Goal: Communication & Community: Answer question/provide support

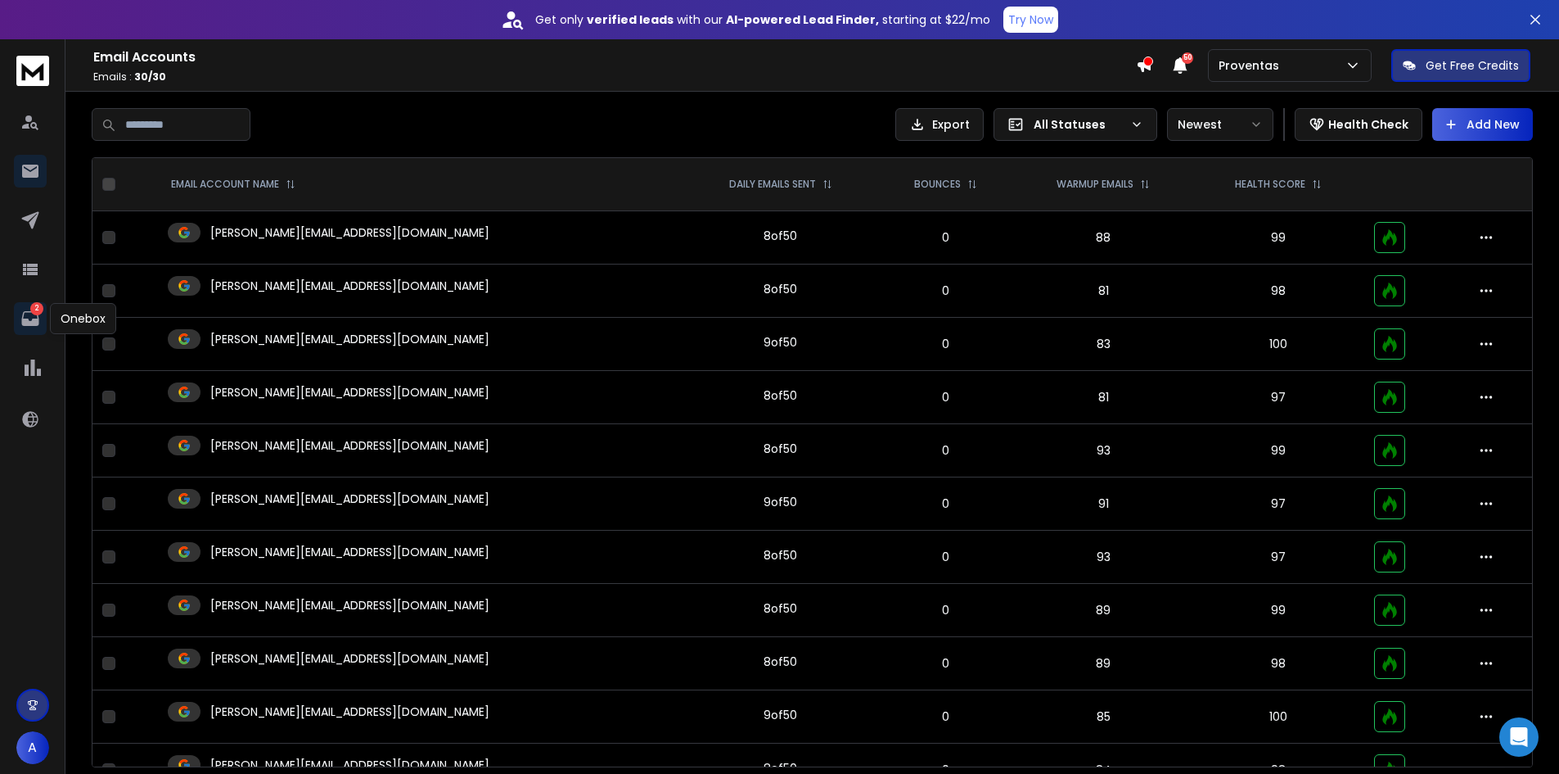
click at [41, 322] on link "2" at bounding box center [30, 318] width 33 height 33
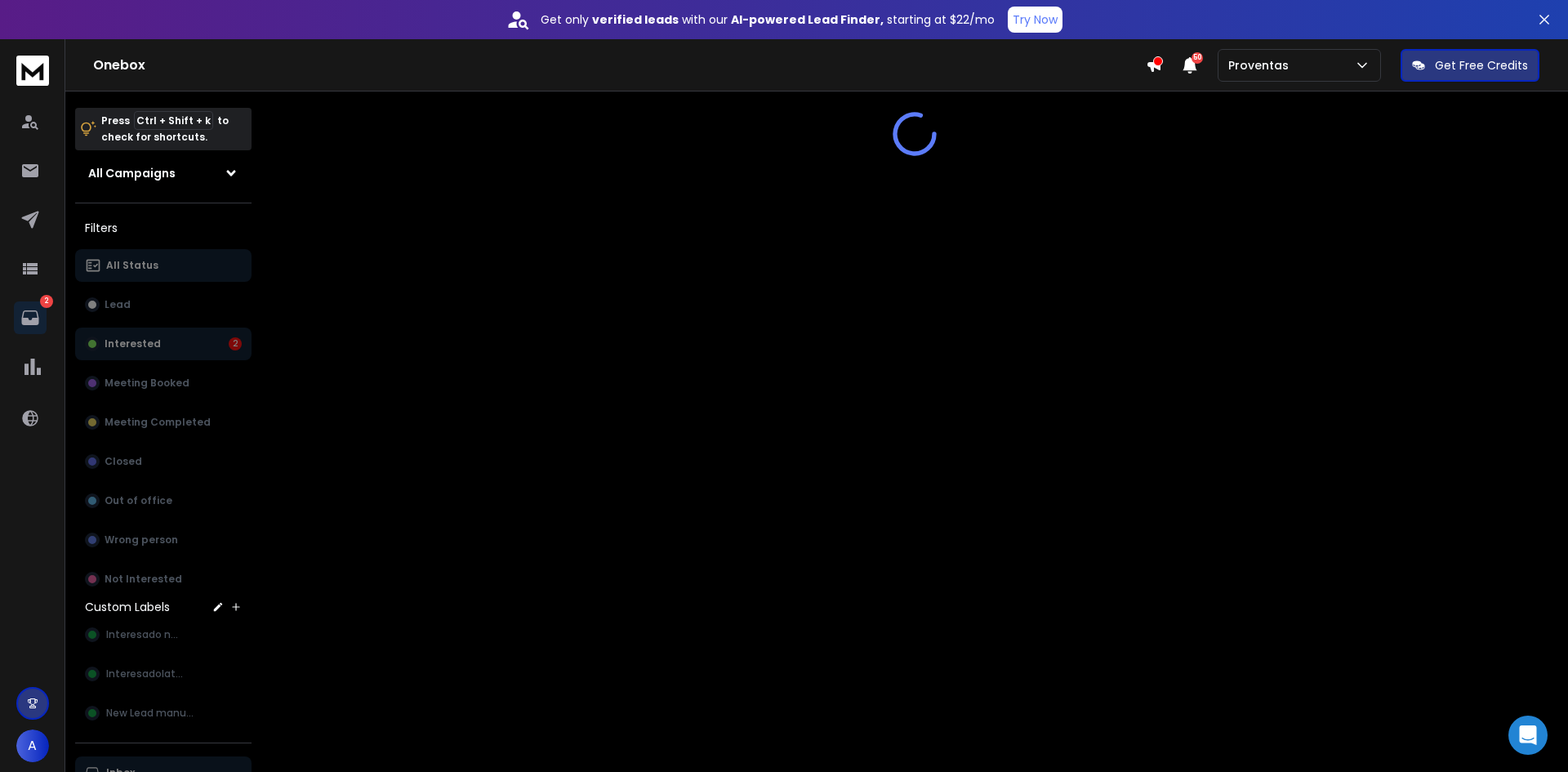
click at [179, 341] on div "All Status Lead Interested 2 Meeting Booked Meeting Completed Closed Out of off…" at bounding box center [163, 422] width 177 height 346
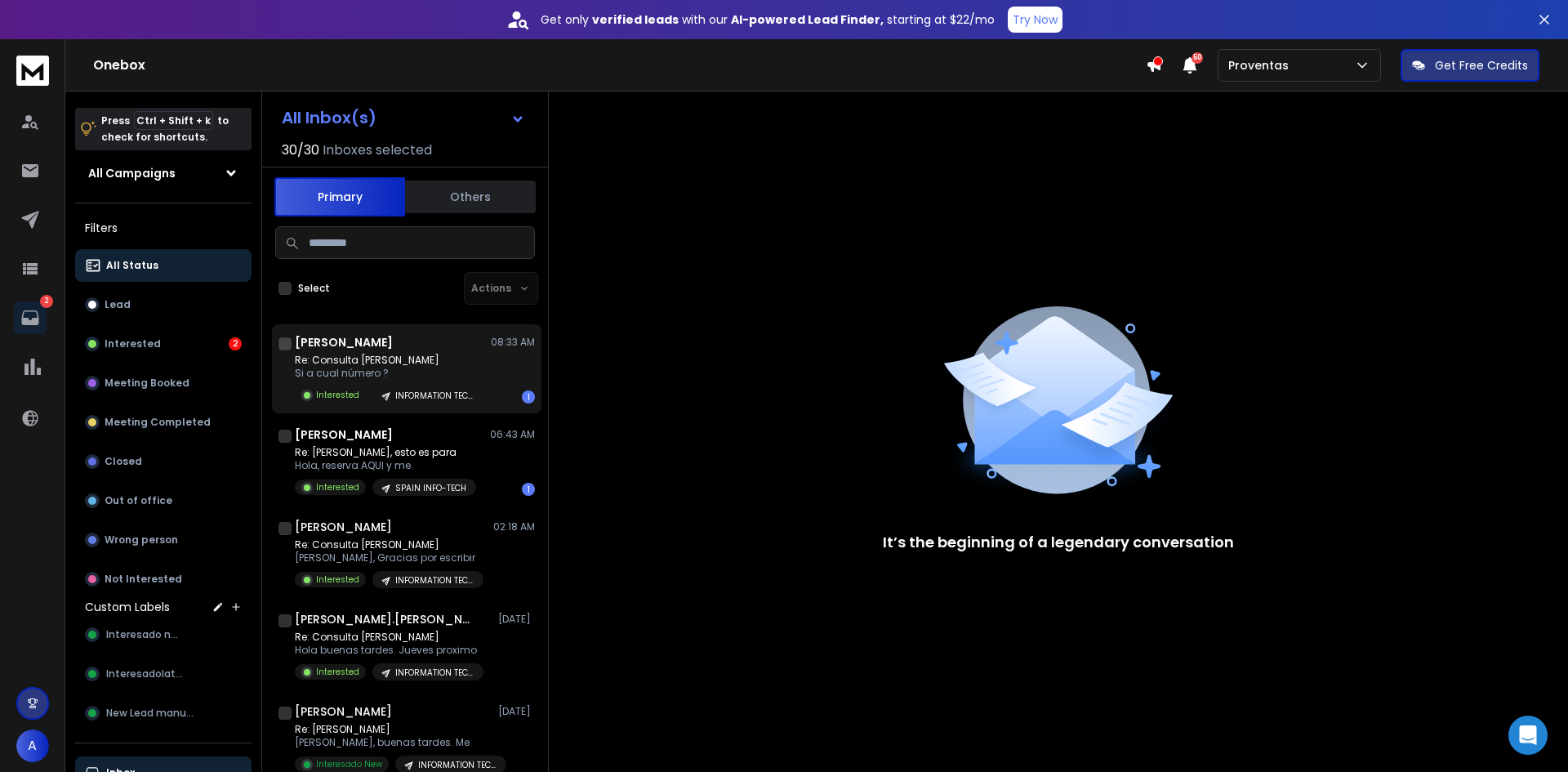
click at [454, 353] on div "[PERSON_NAME] 08:33 AM Re: Consulta [PERSON_NAME] a cual número ? Interested IN…" at bounding box center [415, 369] width 240 height 70
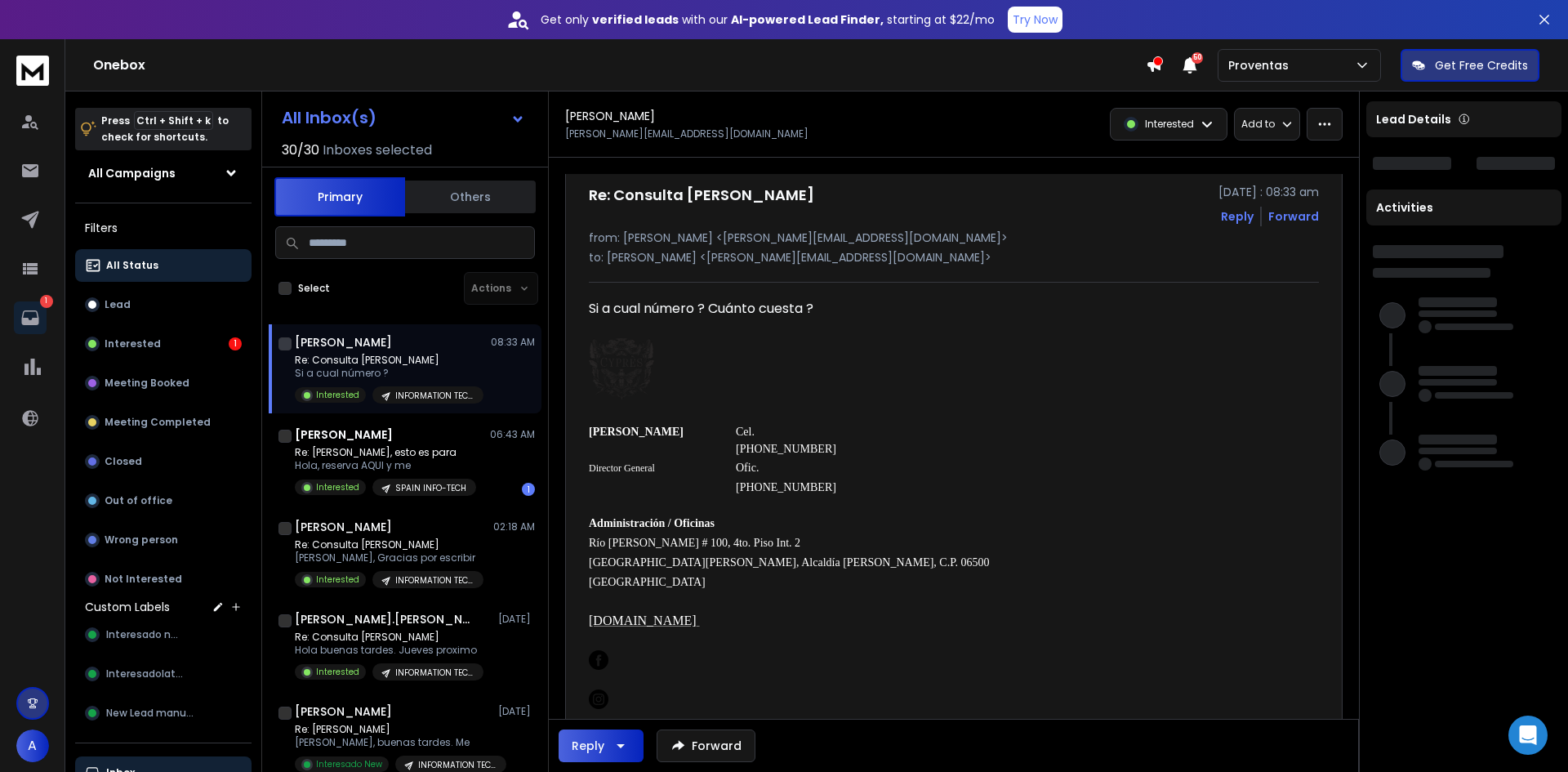
scroll to position [82, 0]
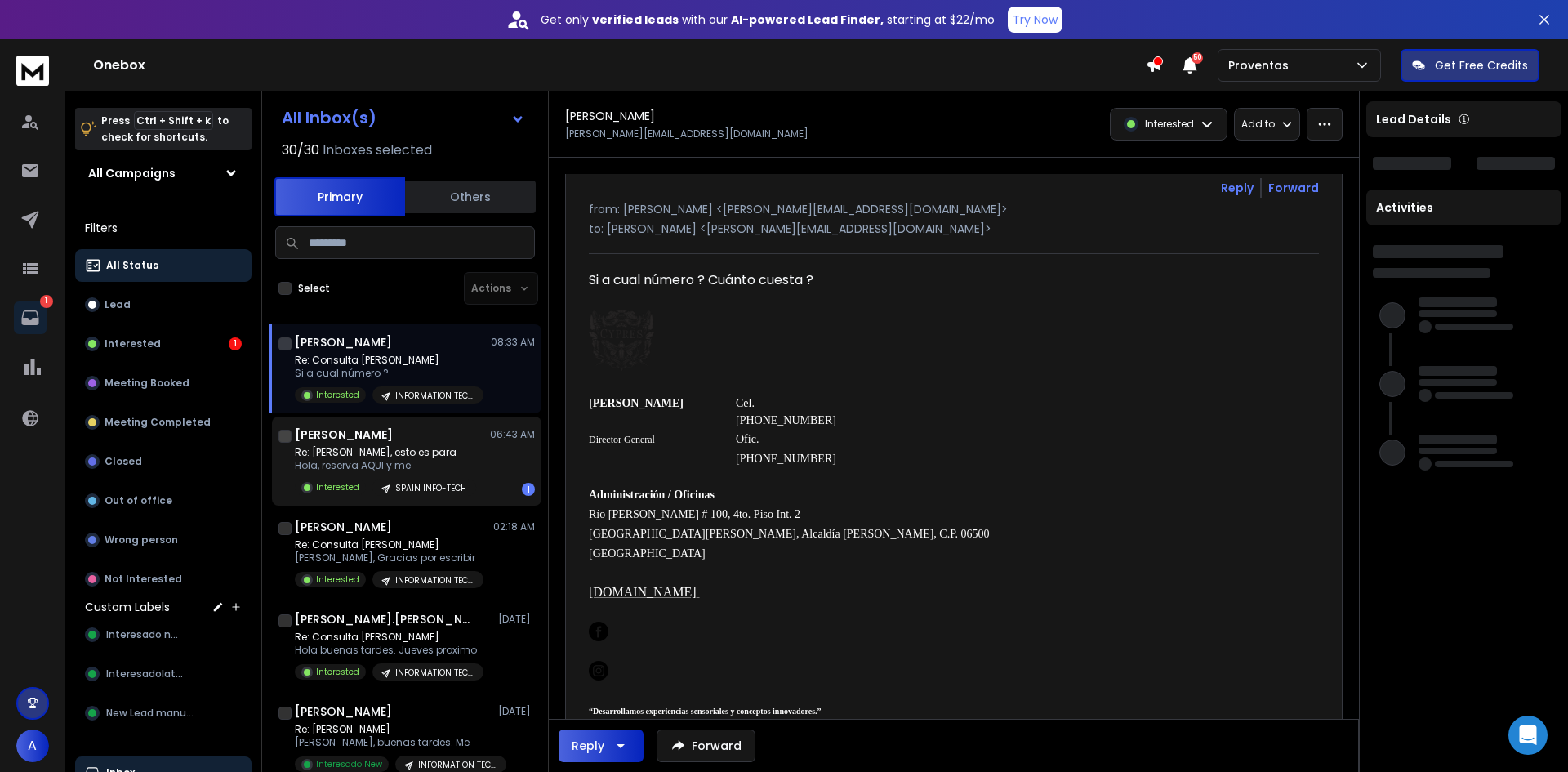
click at [474, 446] on div "Re: [PERSON_NAME], esto es para Hola, reserva AQUI y me Interested SPAIN INFO-T…" at bounding box center [415, 471] width 240 height 50
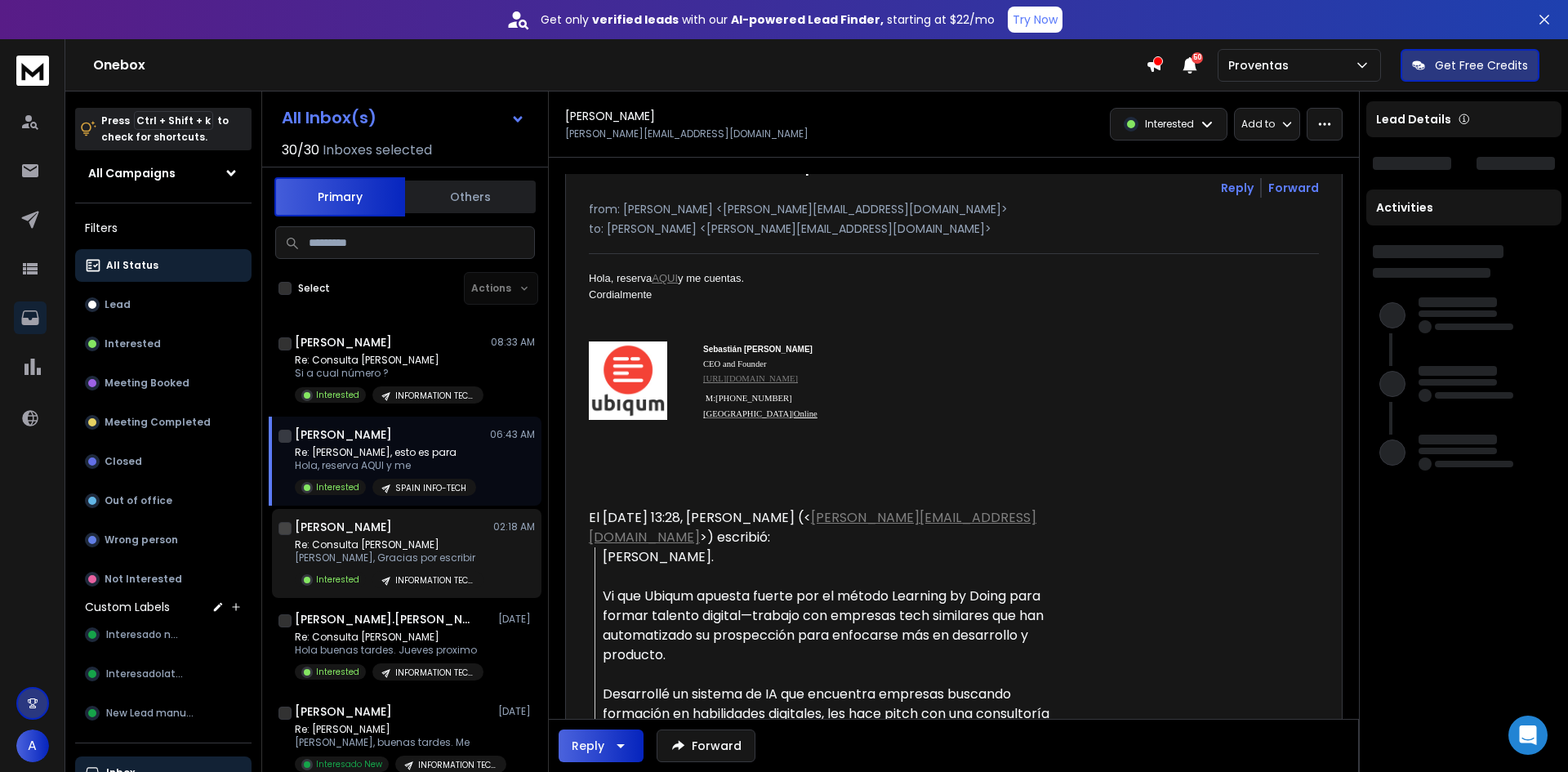
click at [499, 540] on div "Re: Consulta [PERSON_NAME] Hola [PERSON_NAME], Gracias por escribir Interested …" at bounding box center [415, 563] width 240 height 50
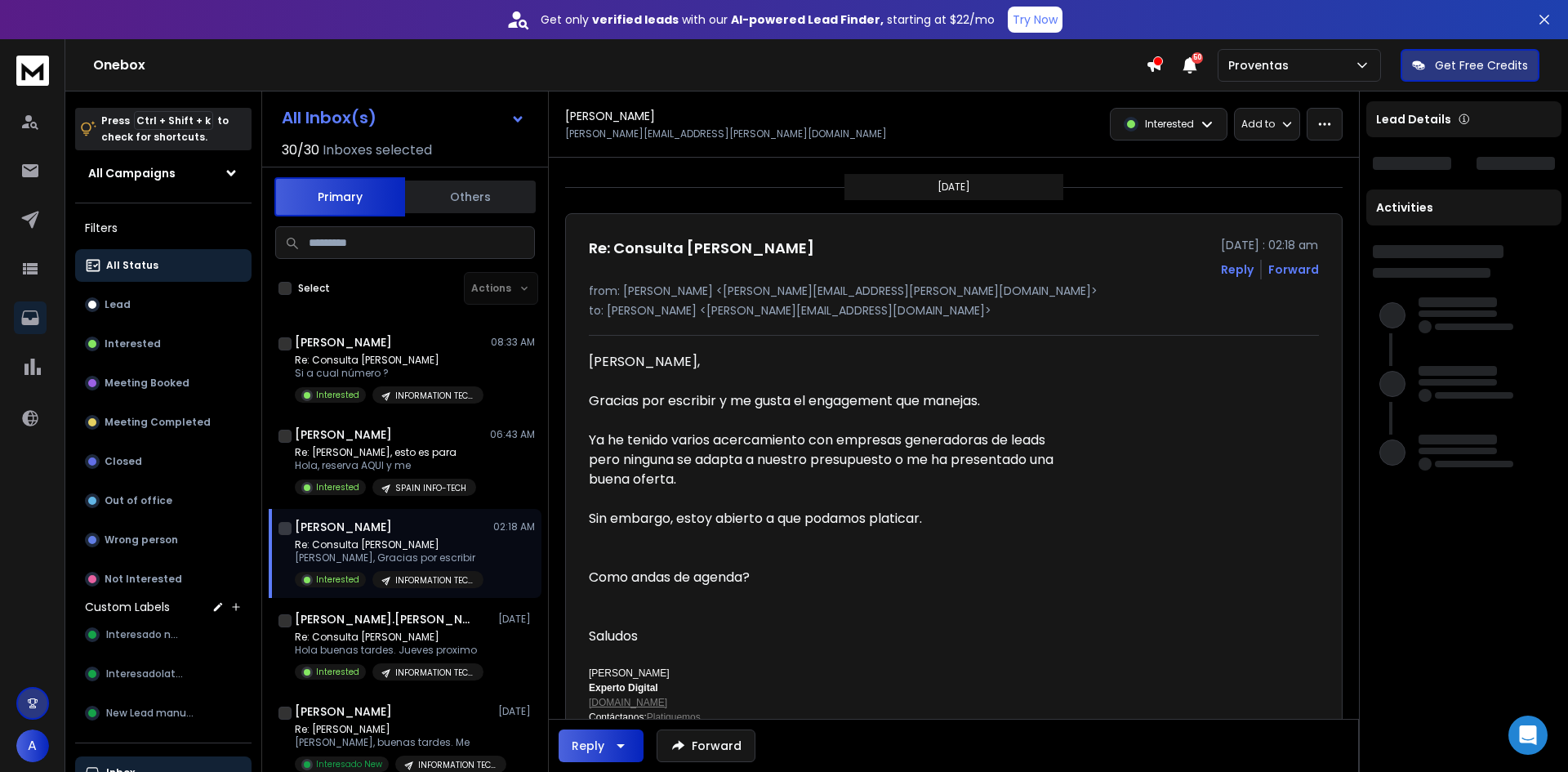
drag, startPoint x: 951, startPoint y: 294, endPoint x: 743, endPoint y: 297, distance: 208.0
click at [743, 297] on p "from: [PERSON_NAME] <[PERSON_NAME][EMAIL_ADDRESS][PERSON_NAME][DOMAIN_NAME]>" at bounding box center [954, 290] width 730 height 16
copy p "[PERSON_NAME][EMAIL_ADDRESS][PERSON_NAME][DOMAIN_NAME]"
